Goal: Task Accomplishment & Management: Use online tool/utility

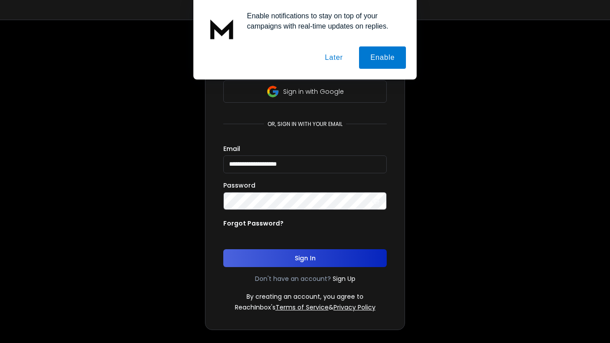
type input "**********"
click at [305, 258] on button "Sign In" at bounding box center [304, 258] width 163 height 18
